Goal: Check status

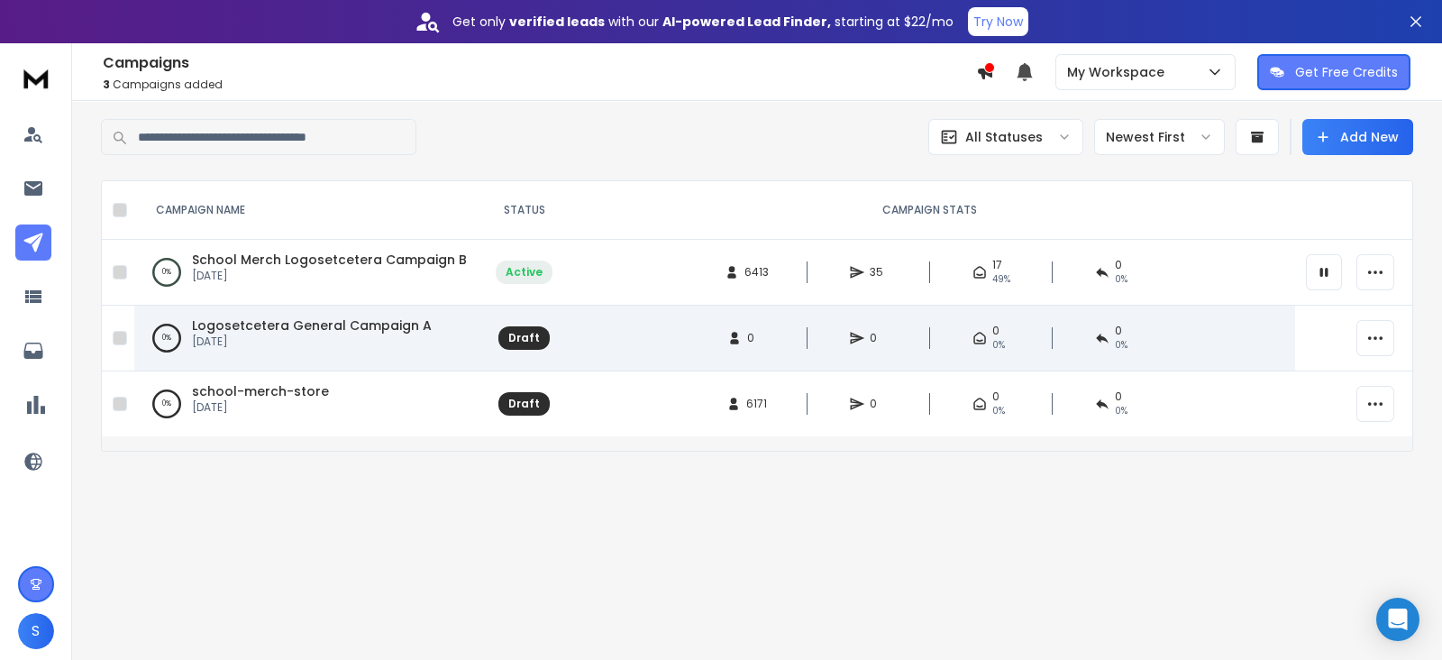
click at [320, 329] on span "Logosetcetera General Campaign A" at bounding box center [312, 325] width 240 height 18
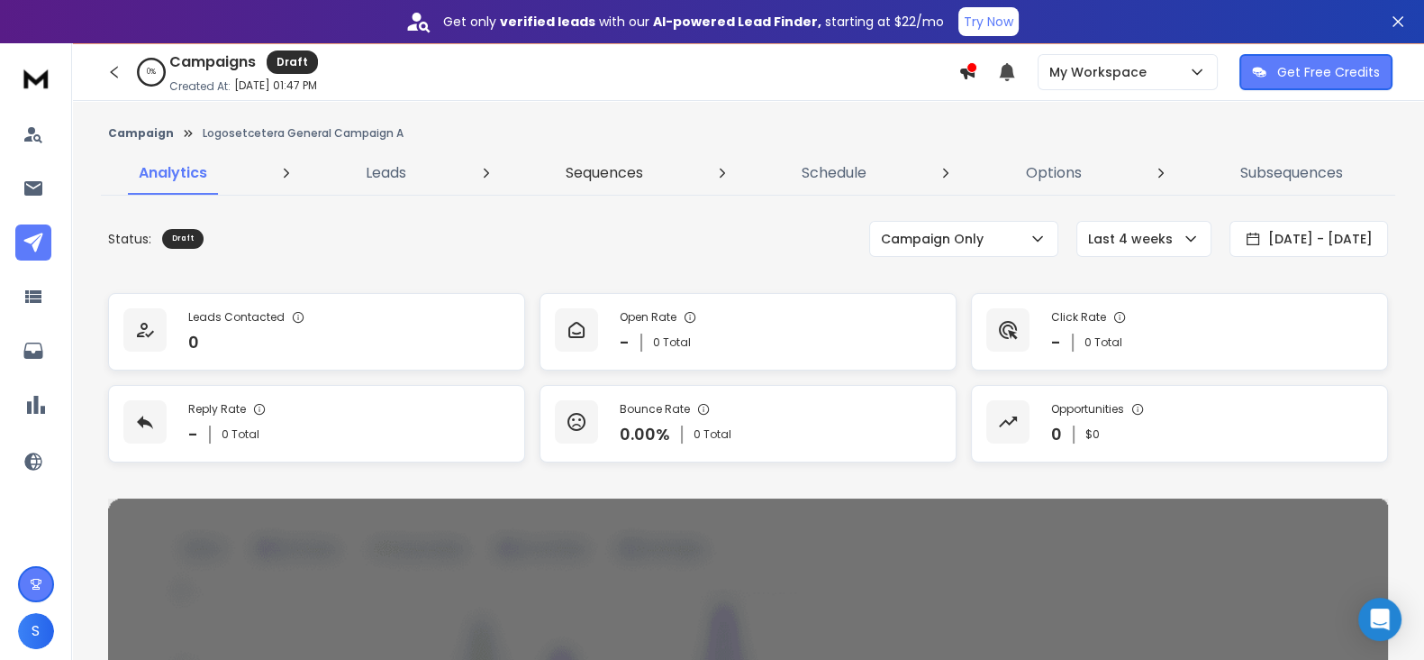
click at [595, 169] on p "Sequences" at bounding box center [604, 173] width 77 height 22
